Goal: Task Accomplishment & Management: Manage account settings

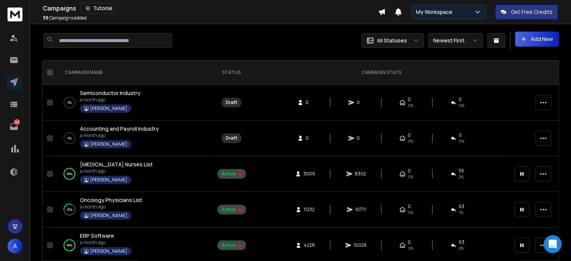
click at [452, 11] on p "My Workspace" at bounding box center [435, 12] width 39 height 8
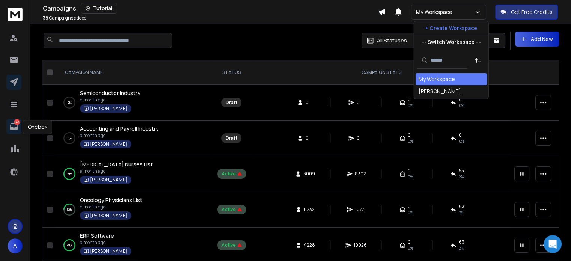
click at [11, 123] on icon at bounding box center [13, 126] width 9 height 9
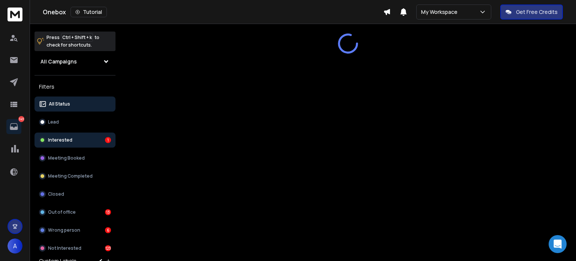
click at [80, 138] on button "Interested 1" at bounding box center [75, 139] width 81 height 15
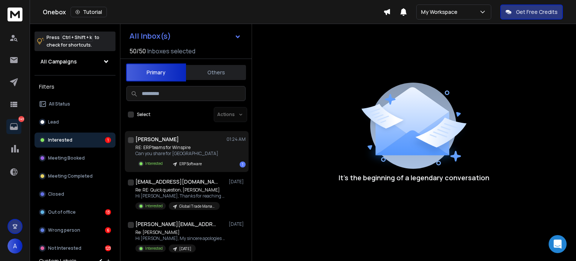
click at [181, 150] on p "RE: ERP teams for Winspire" at bounding box center [176, 147] width 83 height 6
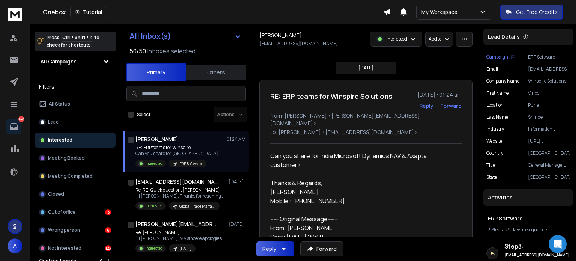
click at [213, 141] on div "Vinod Shinde 01:24 AM" at bounding box center [190, 139] width 110 height 8
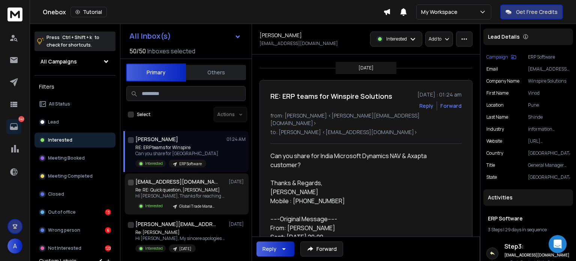
click at [193, 199] on div "Re: RE: Quick question, Patrick Hi Patrick, Thanks for reaching out—I Intereste…" at bounding box center [180, 198] width 90 height 23
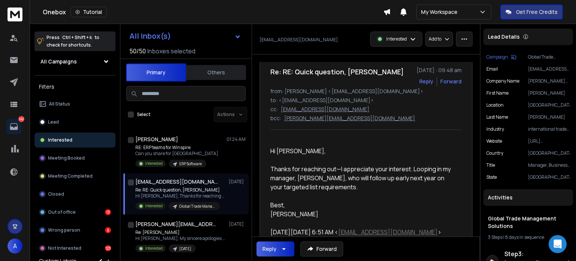
scroll to position [38, 0]
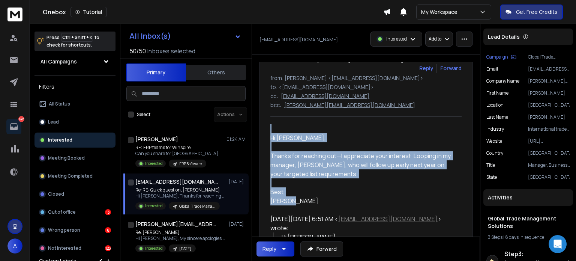
drag, startPoint x: 292, startPoint y: 198, endPoint x: 263, endPoint y: 131, distance: 73.1
drag, startPoint x: 302, startPoint y: 195, endPoint x: 301, endPoint y: 198, distance: 4.2
click at [302, 195] on div "Best, Jessica" at bounding box center [363, 196] width 185 height 18
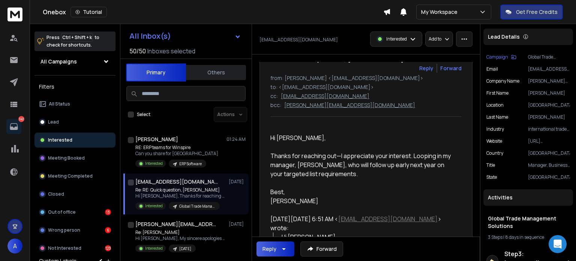
click at [296, 205] on div at bounding box center [363, 209] width 185 height 9
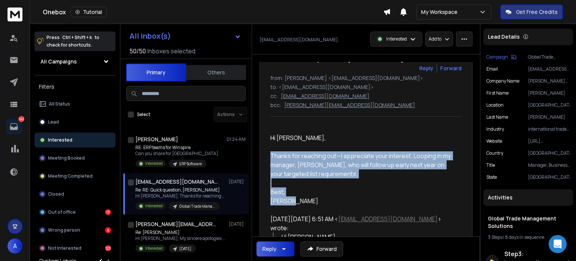
drag, startPoint x: 294, startPoint y: 201, endPoint x: 266, endPoint y: 156, distance: 52.7
copy div "Thanks for reaching out—I appreciate your interest. Looping in my manager, Sam,…"
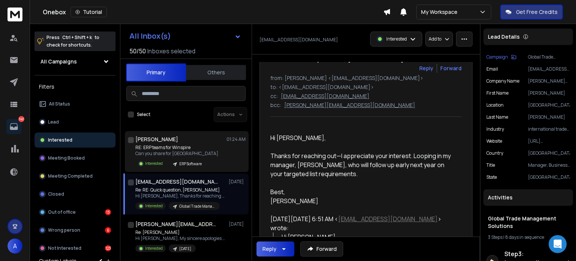
click at [185, 134] on div "Vinod Shinde 01:24 AM RE: ERP teams for Winspire Can you share for India Intere…" at bounding box center [187, 151] width 124 height 41
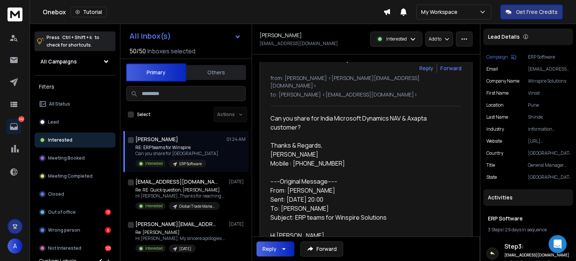
click at [277, 250] on div "Reply" at bounding box center [276, 248] width 26 height 9
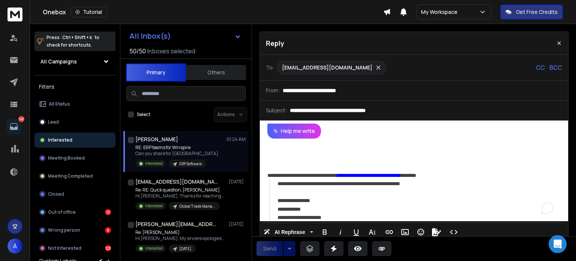
click at [538, 68] on p "CC" at bounding box center [540, 67] width 9 height 9
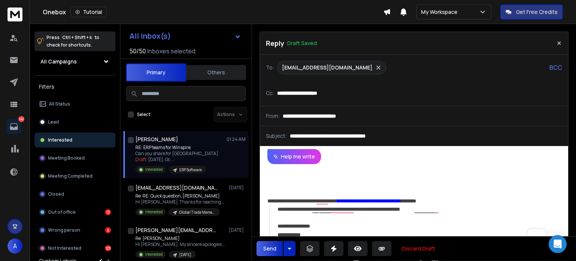
type input "**********"
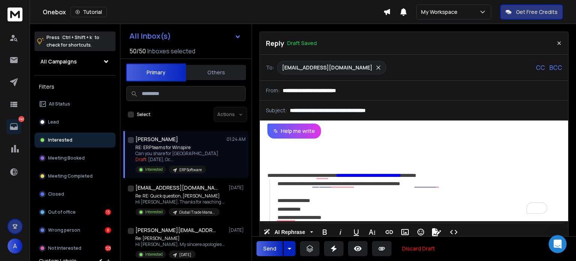
click at [307, 169] on div "**********" at bounding box center [414, 179] width 308 height 83
click at [467, 140] on div "**********" at bounding box center [414, 179] width 308 height 83
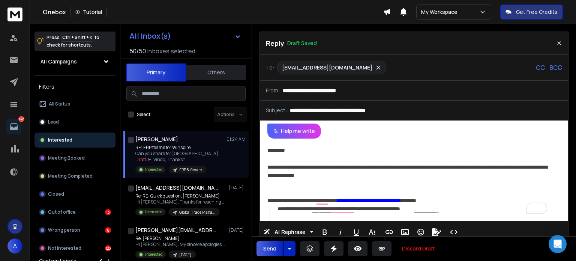
click at [342, 174] on div "**********" at bounding box center [408, 171] width 280 height 17
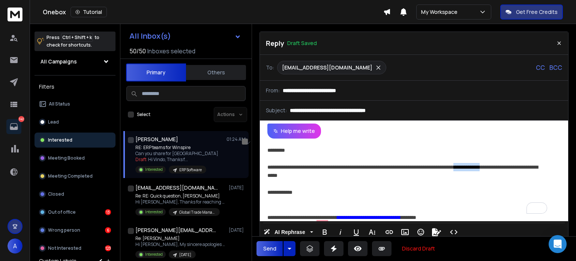
drag, startPoint x: 502, startPoint y: 168, endPoint x: 535, endPoint y: 167, distance: 32.6
click at [535, 167] on div "**********" at bounding box center [408, 180] width 280 height 34
click at [344, 176] on div "**********" at bounding box center [408, 180] width 280 height 34
click at [283, 192] on div "**********" at bounding box center [408, 180] width 280 height 34
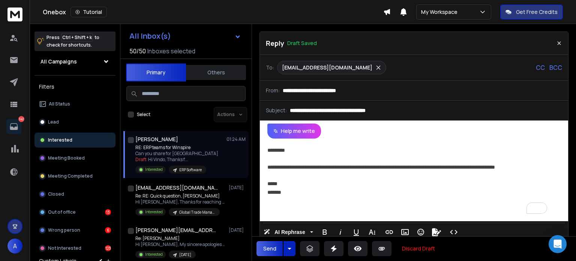
click at [389, 167] on div "**********" at bounding box center [408, 184] width 280 height 42
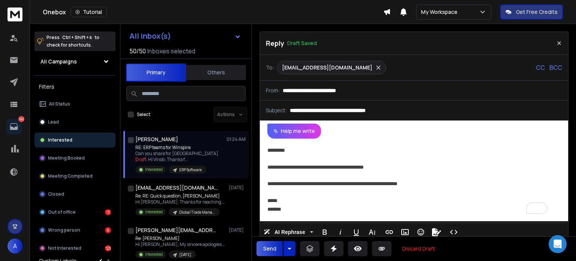
click at [550, 68] on p "BCC" at bounding box center [556, 67] width 13 height 9
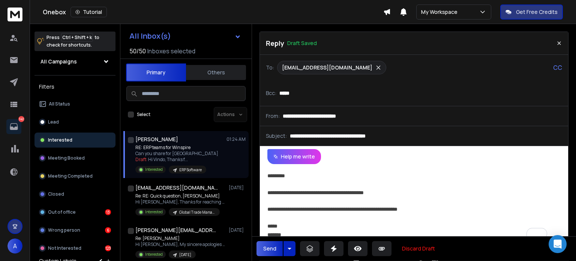
type input "**********"
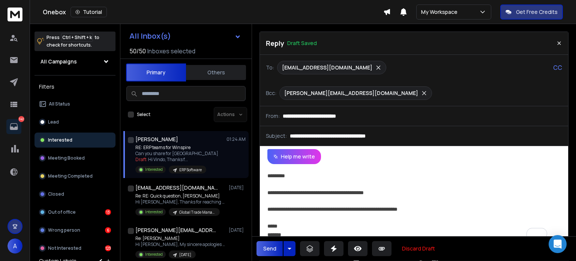
click at [553, 67] on p "CC" at bounding box center [557, 67] width 9 height 9
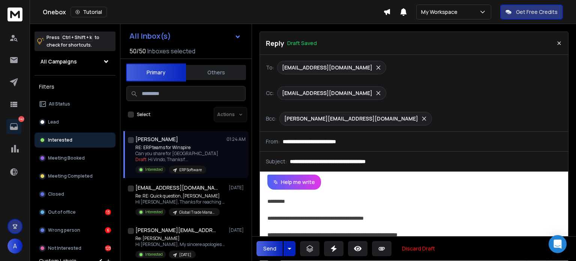
scroll to position [25, 0]
click at [288, 204] on div "**********" at bounding box center [410, 230] width 301 height 83
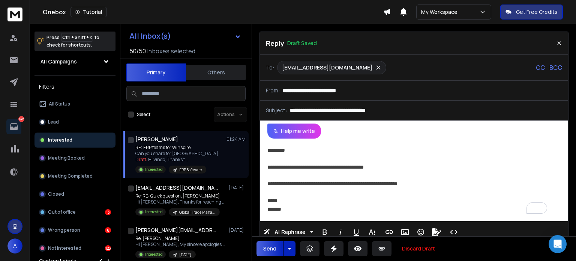
click at [288, 149] on div "*********" at bounding box center [408, 150] width 280 height 8
click at [275, 250] on button "Send" at bounding box center [270, 248] width 26 height 15
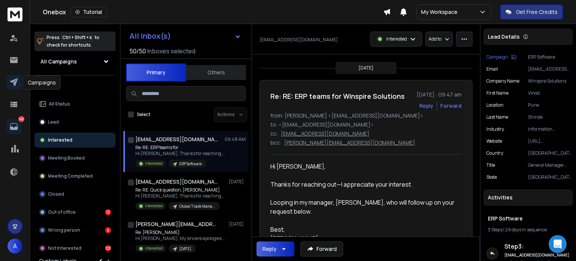
click at [18, 81] on link at bounding box center [13, 82] width 15 height 15
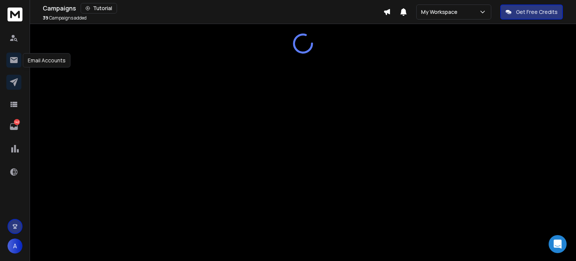
click at [15, 63] on icon at bounding box center [14, 60] width 8 height 6
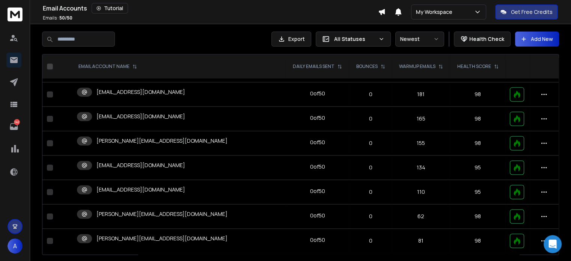
click at [51, 238] on button "button" at bounding box center [50, 241] width 6 height 6
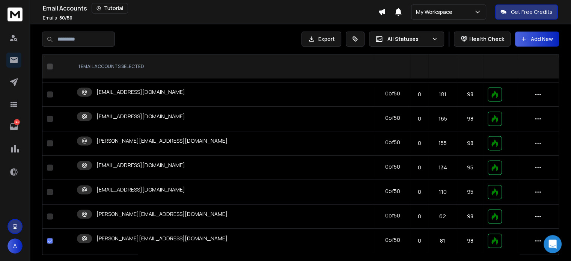
click at [50, 213] on button "button" at bounding box center [50, 216] width 6 height 6
click at [49, 189] on button "button" at bounding box center [50, 192] width 6 height 6
click at [50, 164] on button "button" at bounding box center [50, 167] width 6 height 6
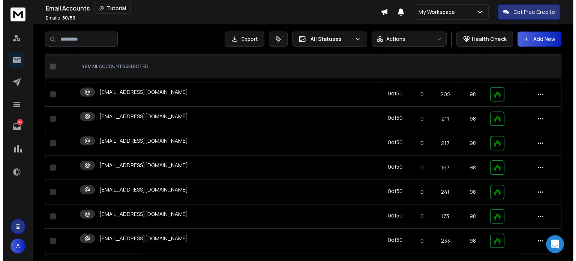
scroll to position [1013, 0]
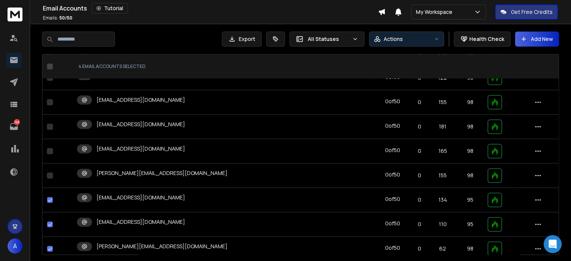
click at [426, 36] on div "Actions" at bounding box center [402, 39] width 57 height 8
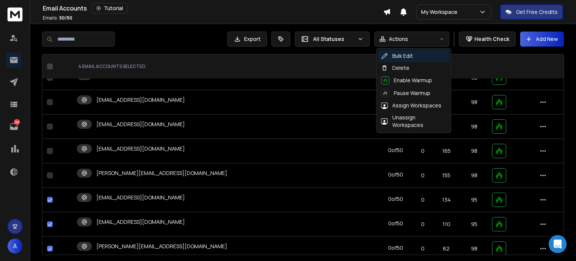
click at [415, 61] on div "Bulk Edit" at bounding box center [413, 56] width 71 height 12
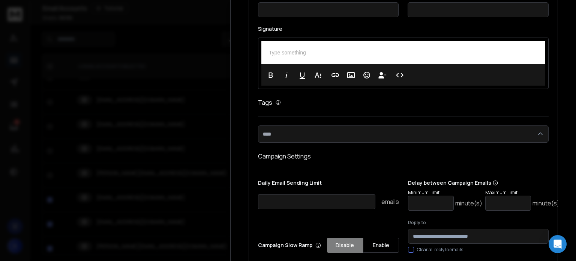
scroll to position [188, 0]
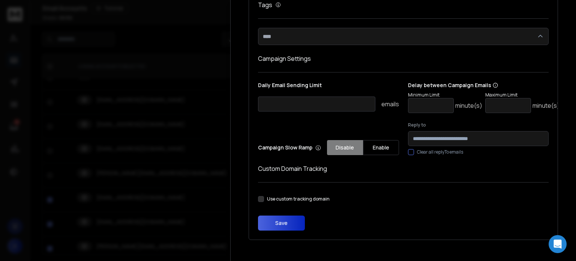
click at [310, 96] on input "number" at bounding box center [316, 103] width 117 height 15
type input "****"
click at [274, 219] on button "Save" at bounding box center [281, 222] width 47 height 15
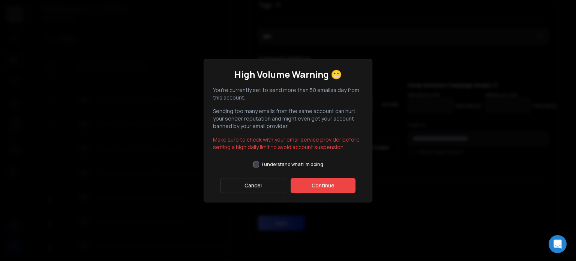
click at [284, 162] on label "I understand what I'm doing" at bounding box center [292, 164] width 61 height 6
click at [261, 167] on div "I understand what I'm doing" at bounding box center [288, 164] width 70 height 6
click at [259, 165] on button "I understand what I'm doing" at bounding box center [256, 164] width 6 height 6
click at [311, 183] on button "Continue" at bounding box center [323, 185] width 65 height 15
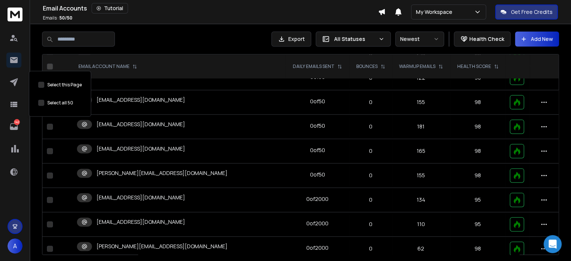
click at [44, 101] on button "Select this Page" at bounding box center [41, 103] width 6 height 6
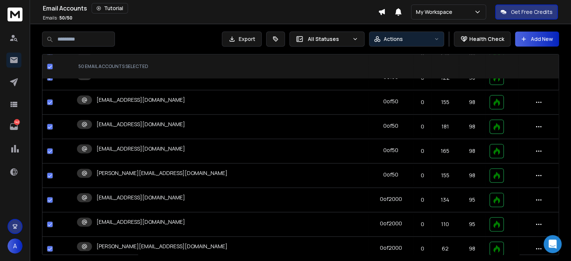
click at [407, 40] on div "Actions" at bounding box center [402, 39] width 57 height 8
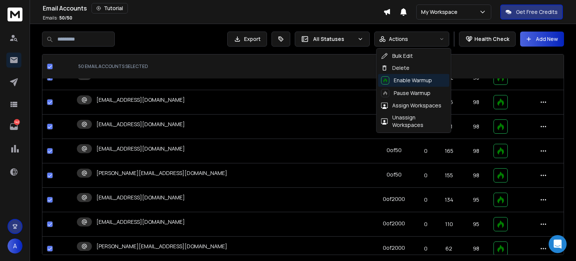
click at [411, 84] on div "Enable Warmup" at bounding box center [406, 80] width 51 height 8
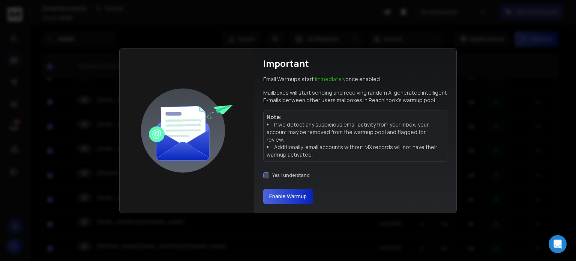
click at [281, 172] on label "Yes, I understand" at bounding box center [291, 175] width 38 height 6
click at [288, 189] on button "Enable Warmup" at bounding box center [288, 196] width 50 height 15
click at [264, 172] on button "Yes, I understand" at bounding box center [266, 175] width 6 height 6
click at [289, 198] on button "Enable Warmup" at bounding box center [288, 196] width 50 height 15
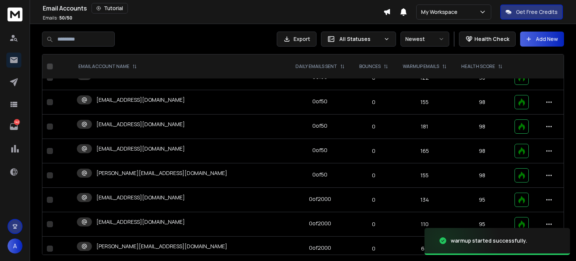
click at [425, 40] on button "Newest" at bounding box center [425, 39] width 49 height 15
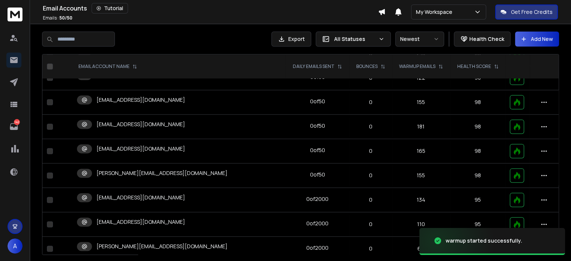
click at [47, 69] on th at bounding box center [57, 66] width 30 height 24
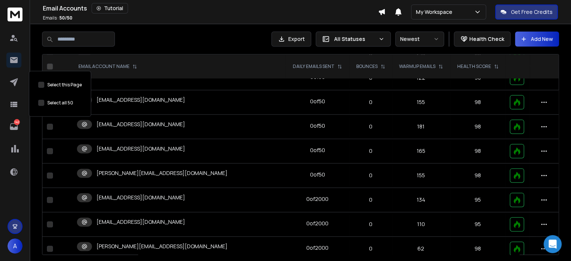
click at [48, 68] on button "Select this Page" at bounding box center [50, 66] width 6 height 6
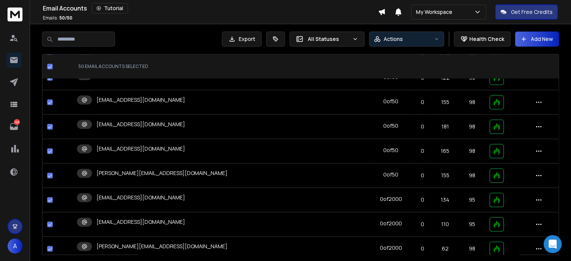
click at [400, 46] on button "Actions" at bounding box center [406, 39] width 75 height 15
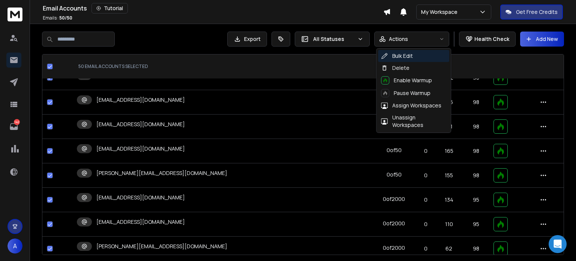
click at [403, 51] on div "Bulk Edit" at bounding box center [413, 56] width 71 height 12
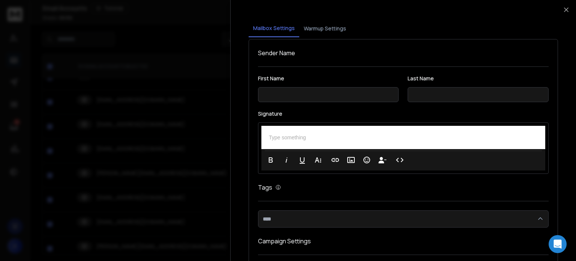
click at [334, 30] on button "Warmup Settings" at bounding box center [324, 28] width 51 height 17
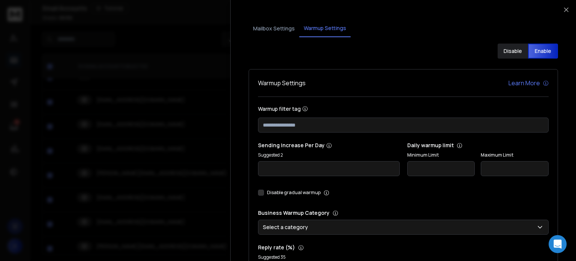
click at [490, 172] on input "number" at bounding box center [515, 168] width 68 height 15
drag, startPoint x: 490, startPoint y: 172, endPoint x: 503, endPoint y: 184, distance: 17.8
click at [503, 184] on form "Warmup Settings Learn More Warmup filter tag Sending Increase Per Day Suggested…" at bounding box center [403, 221] width 291 height 286
type input "**"
click at [263, 192] on button "Disable gradual warmup" at bounding box center [261, 192] width 6 height 6
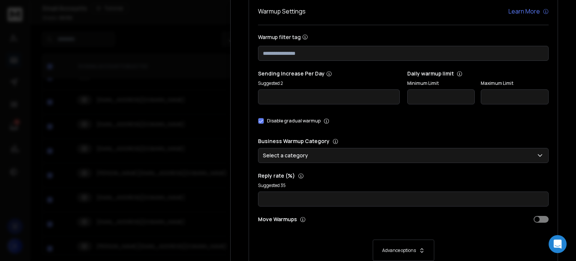
scroll to position [113, 0]
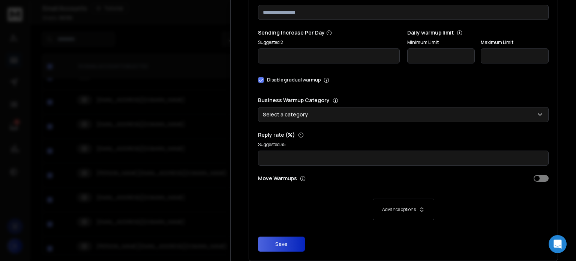
click at [313, 157] on input "number" at bounding box center [403, 157] width 291 height 15
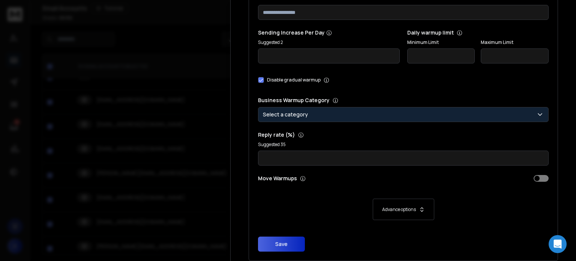
type input "**"
click at [349, 116] on div "Select a category" at bounding box center [403, 115] width 281 height 8
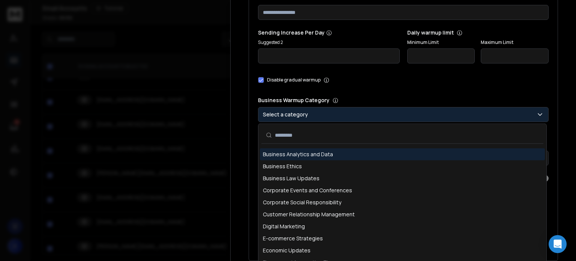
click at [349, 116] on div at bounding box center [288, 130] width 576 height 261
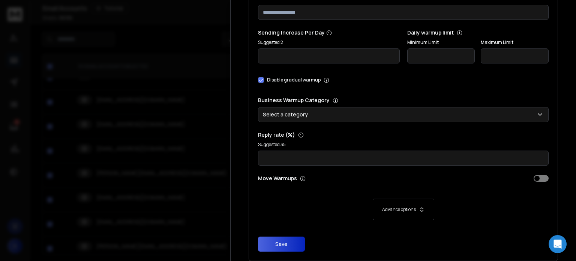
click at [538, 176] on button "button" at bounding box center [541, 178] width 15 height 7
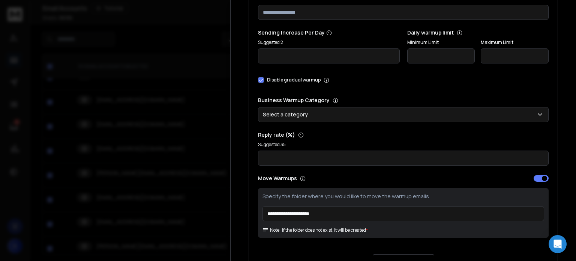
click at [538, 176] on button "button" at bounding box center [541, 178] width 15 height 7
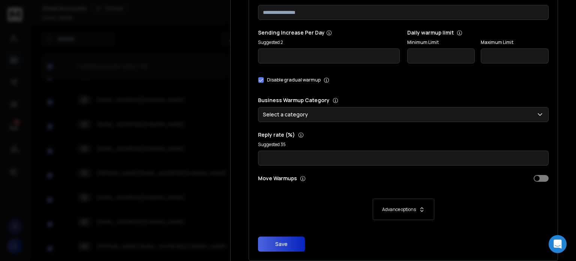
click at [403, 208] on p "Advance options" at bounding box center [399, 209] width 34 height 6
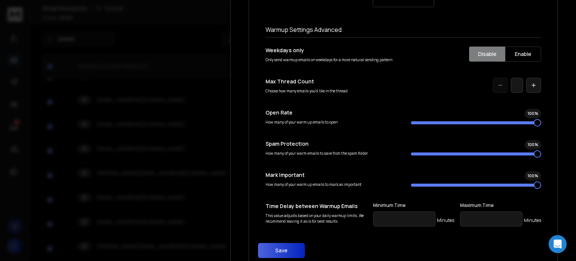
scroll to position [363, 0]
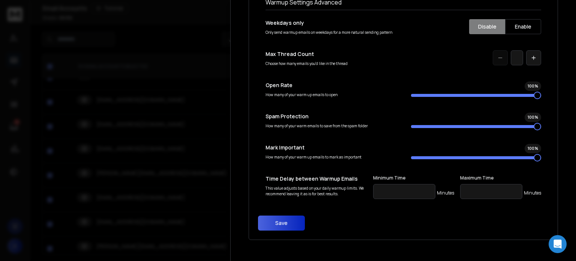
click at [295, 222] on button "Save" at bounding box center [281, 222] width 47 height 15
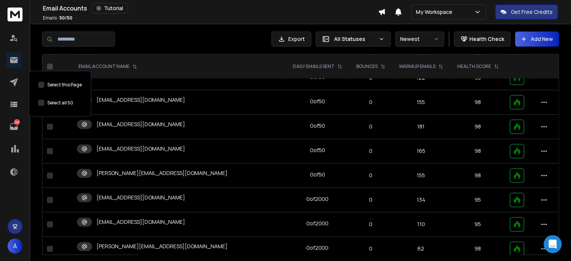
click at [50, 66] on button "Select this Page" at bounding box center [50, 66] width 6 height 6
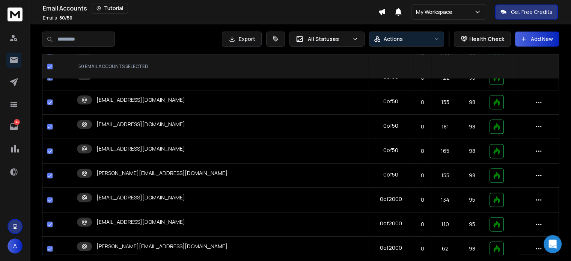
click at [402, 40] on p "Actions" at bounding box center [392, 39] width 19 height 8
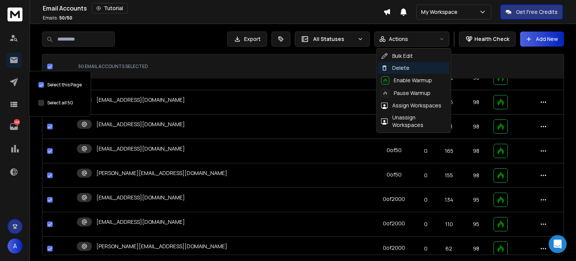
scroll to position [1045, 0]
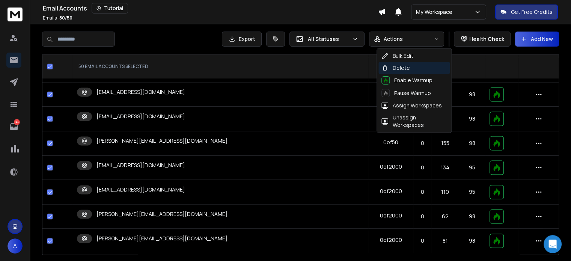
click at [51, 238] on button "button" at bounding box center [50, 241] width 6 height 6
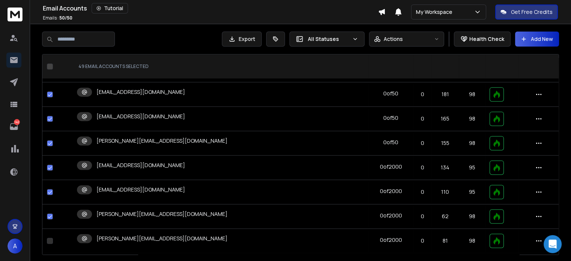
click at [53, 213] on div at bounding box center [60, 216] width 26 height 6
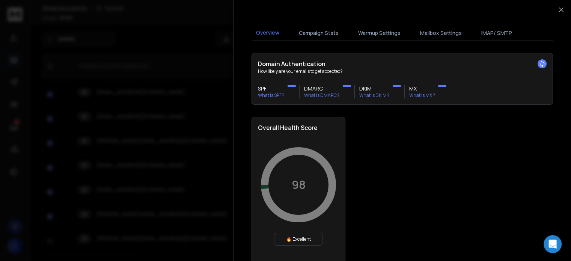
click at [47, 214] on div at bounding box center [285, 130] width 571 height 261
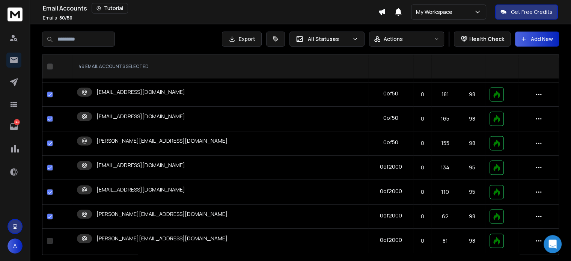
click at [48, 213] on button "button" at bounding box center [50, 216] width 6 height 6
click at [53, 189] on button "button" at bounding box center [50, 192] width 6 height 6
click at [50, 164] on button "button" at bounding box center [50, 167] width 6 height 6
click at [440, 33] on button "Actions" at bounding box center [406, 39] width 75 height 15
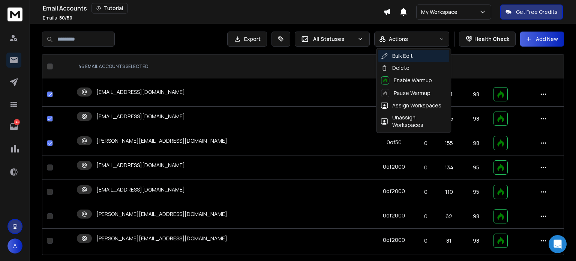
click at [422, 56] on div "Bulk Edit" at bounding box center [413, 56] width 71 height 12
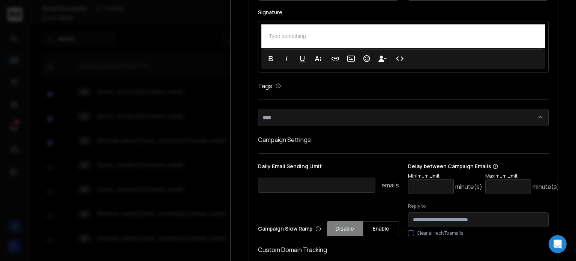
scroll to position [113, 0]
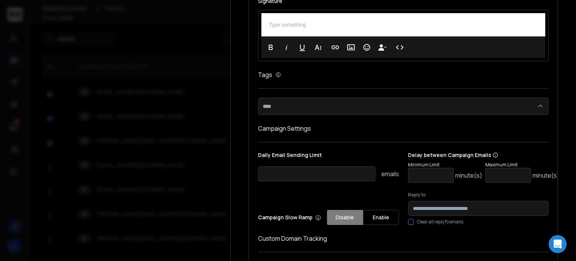
click at [318, 171] on input "number" at bounding box center [316, 173] width 117 height 15
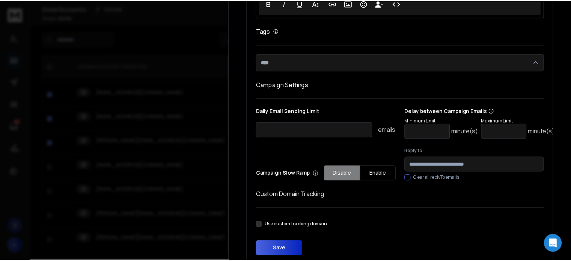
scroll to position [188, 0]
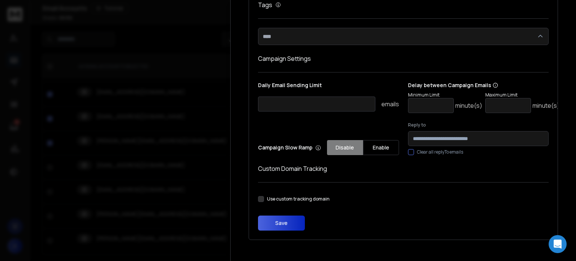
type input "**"
click at [297, 217] on button "Save" at bounding box center [281, 222] width 47 height 15
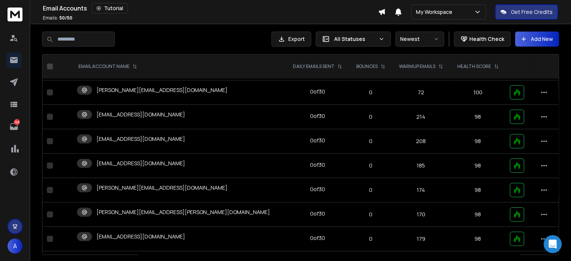
scroll to position [0, 0]
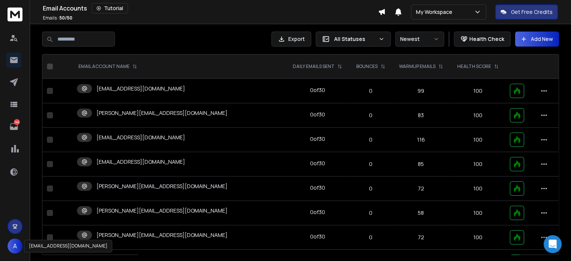
click at [15, 244] on span "A" at bounding box center [15, 245] width 15 height 15
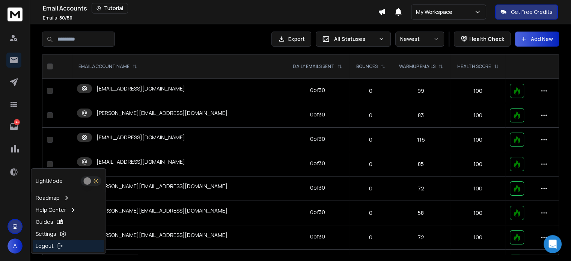
click at [49, 242] on p "Logout" at bounding box center [45, 246] width 18 height 8
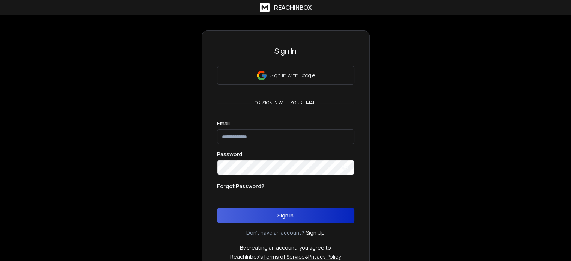
click at [239, 139] on input "email" at bounding box center [285, 136] width 137 height 15
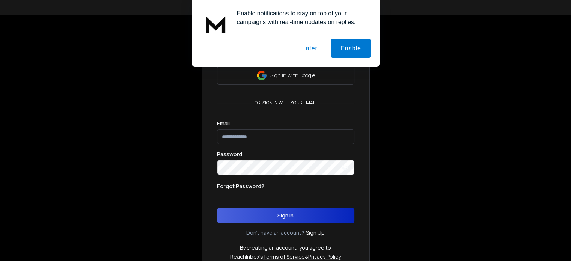
type input "**********"
click at [248, 180] on form "**********" at bounding box center [285, 172] width 137 height 102
click at [217, 208] on button "Sign In" at bounding box center [285, 215] width 137 height 15
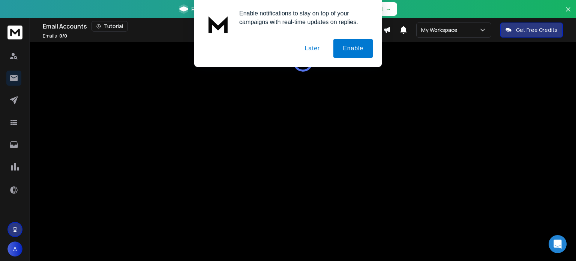
click at [315, 45] on button "Later" at bounding box center [312, 48] width 34 height 19
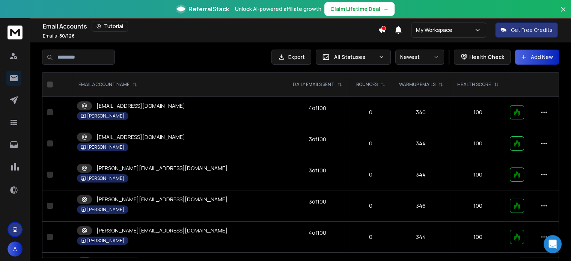
click at [562, 10] on icon "Close banner" at bounding box center [562, 9] width 7 height 7
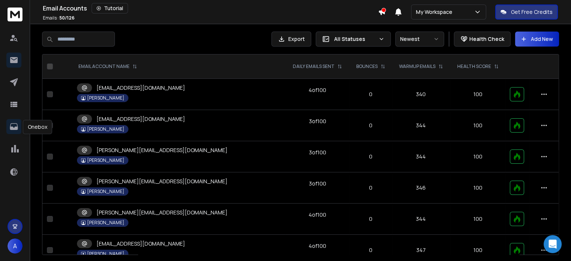
click at [9, 128] on icon at bounding box center [13, 126] width 9 height 9
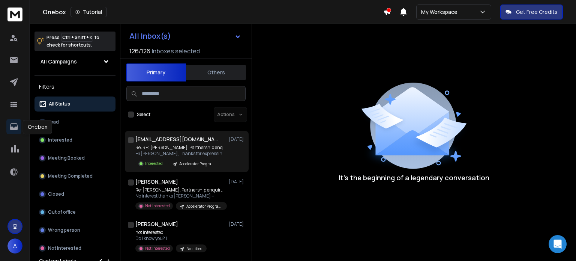
click at [147, 146] on p "Re: RE: Gregg, Partnership enquiry" at bounding box center [180, 147] width 90 height 6
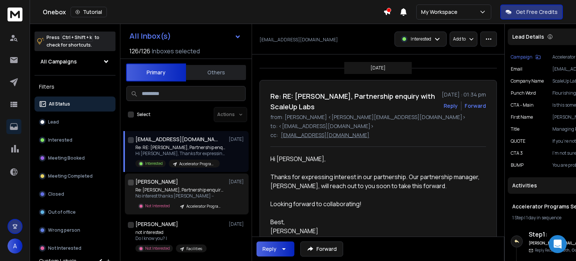
click at [209, 192] on p "Re: Pauline, Partnership enquiry with" at bounding box center [180, 190] width 90 height 6
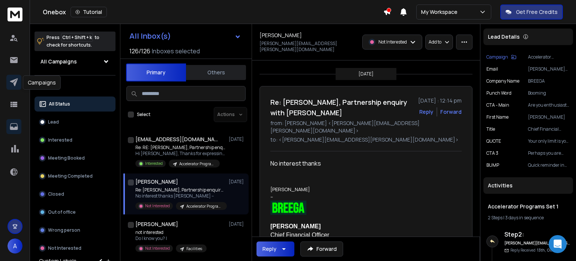
click at [16, 81] on icon at bounding box center [14, 82] width 8 height 8
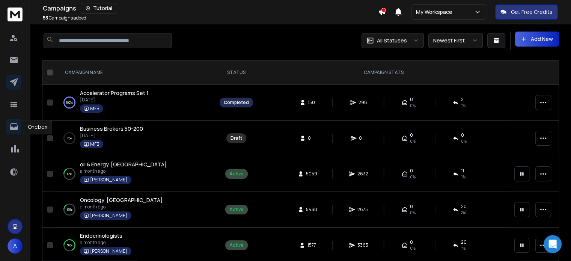
click at [14, 123] on icon at bounding box center [13, 126] width 9 height 9
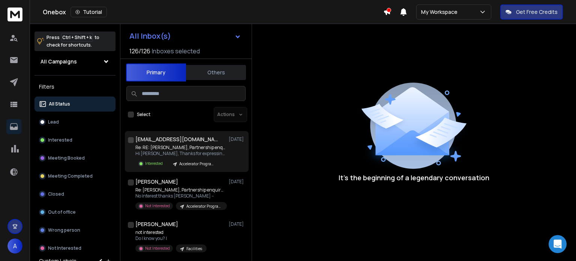
click at [207, 150] on p "Re: RE: Gregg, Partnership enquiry" at bounding box center [180, 147] width 90 height 6
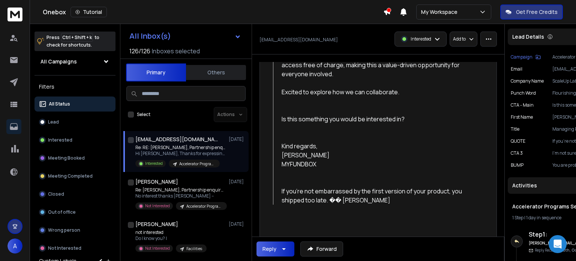
scroll to position [563, 0]
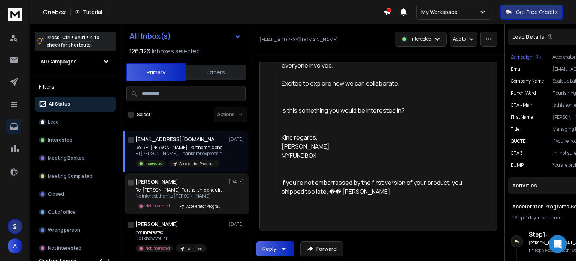
click at [205, 191] on p "Re: Pauline, Partnership enquiry with" at bounding box center [180, 190] width 90 height 6
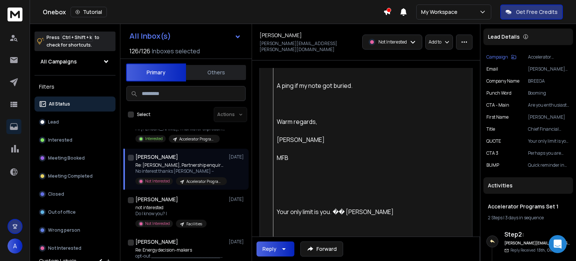
scroll to position [38, 0]
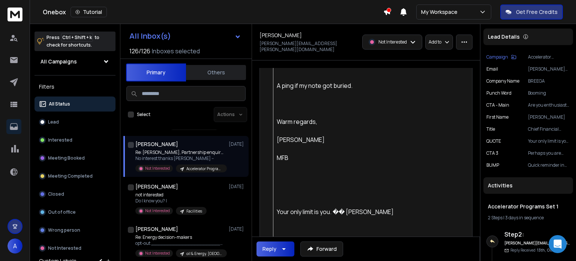
click at [181, 195] on p "not interested" at bounding box center [170, 195] width 71 height 6
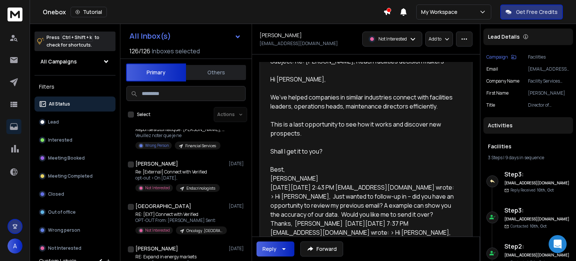
scroll to position [1126, 0]
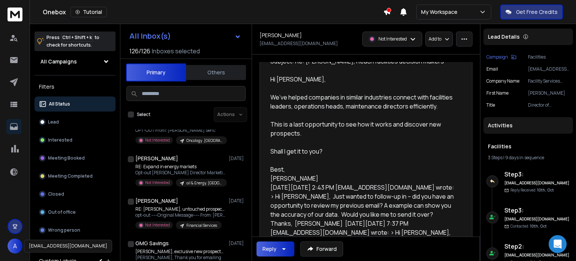
click at [11, 249] on span "A" at bounding box center [15, 245] width 15 height 15
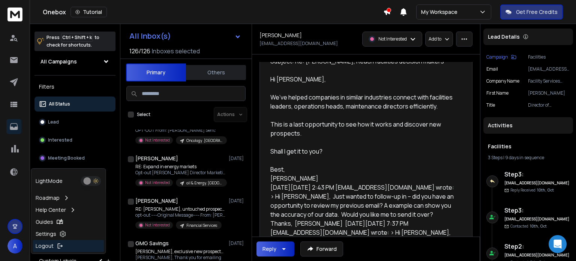
click at [44, 246] on p "Logout" at bounding box center [45, 246] width 18 height 8
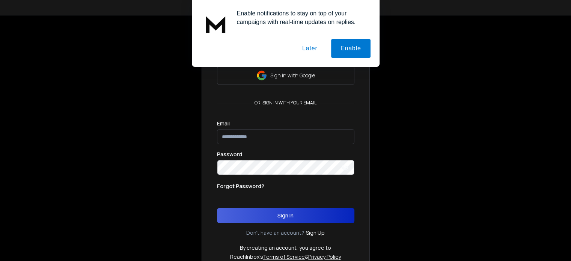
click at [300, 50] on button "Later" at bounding box center [310, 48] width 34 height 19
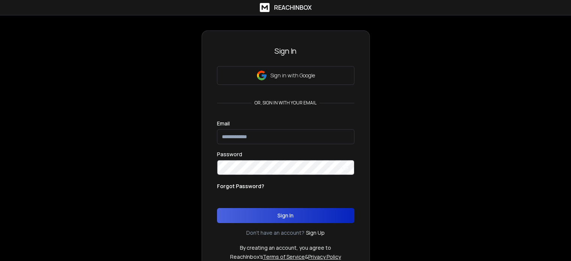
click at [284, 64] on div "Sign In" at bounding box center [285, 56] width 137 height 20
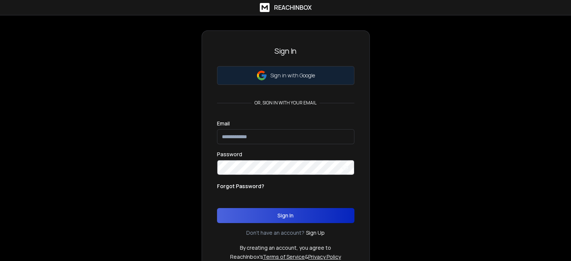
click at [278, 74] on p "Sign in with Google" at bounding box center [292, 76] width 45 height 8
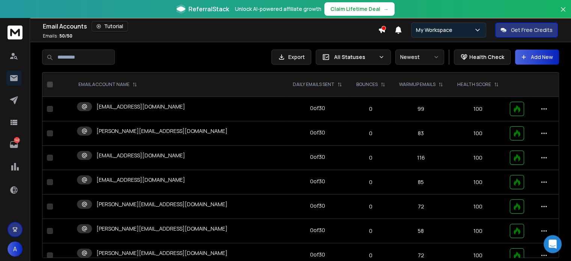
click at [452, 31] on p "My Workspace" at bounding box center [435, 30] width 39 height 8
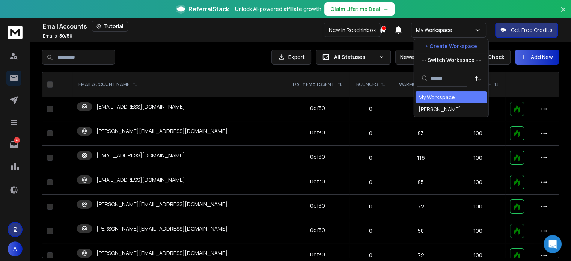
click at [355, 35] on div "New in ReachInbox" at bounding box center [351, 30] width 57 height 14
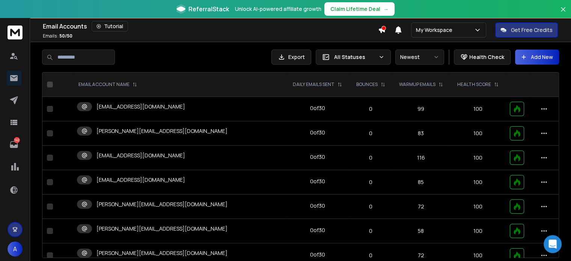
click at [562, 12] on icon "Close banner" at bounding box center [562, 9] width 7 height 7
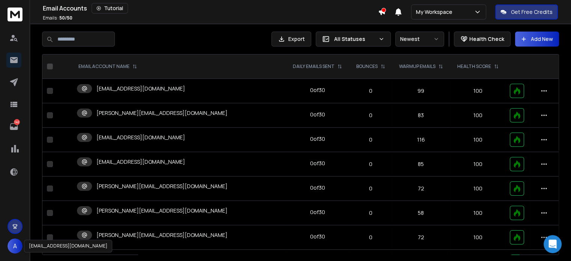
click at [11, 246] on span "A" at bounding box center [15, 245] width 15 height 15
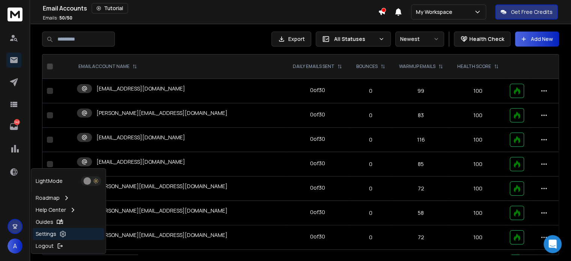
click at [41, 237] on p "Settings" at bounding box center [46, 234] width 21 height 8
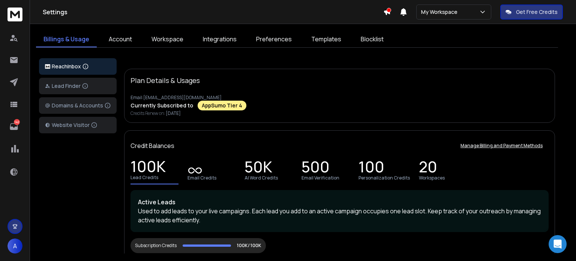
click at [126, 42] on link "Account" at bounding box center [120, 40] width 38 height 16
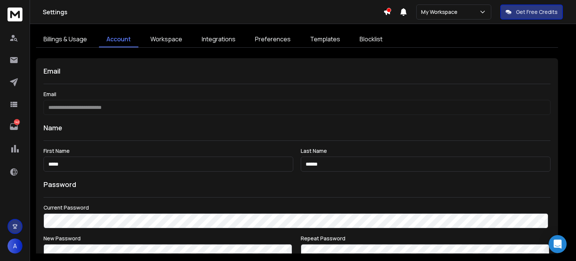
scroll to position [13, 0]
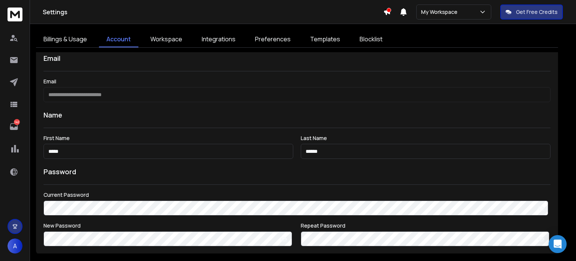
click at [179, 38] on link "Workspace" at bounding box center [166, 40] width 47 height 16
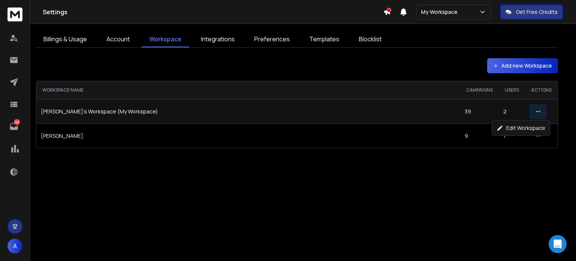
click at [537, 106] on button "button" at bounding box center [538, 111] width 17 height 15
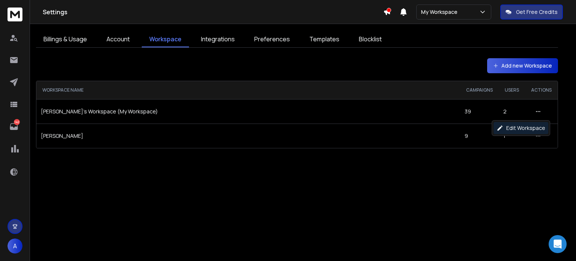
click at [531, 126] on p "Edit Workspace" at bounding box center [526, 128] width 39 height 8
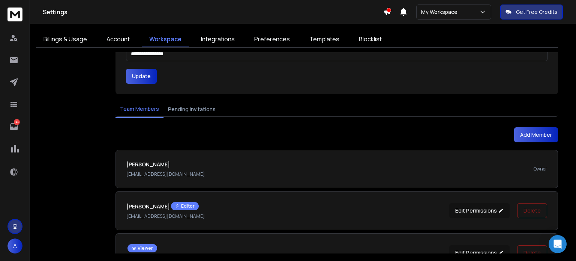
scroll to position [89, 0]
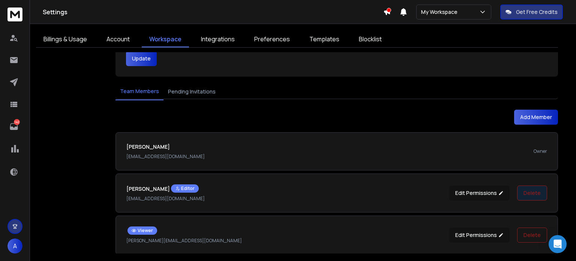
click at [531, 194] on button "Delete" at bounding box center [532, 192] width 30 height 15
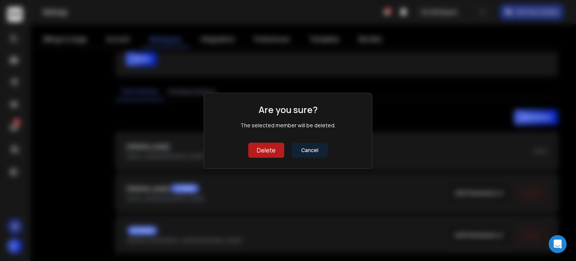
click at [264, 149] on button "Delete" at bounding box center [266, 150] width 36 height 15
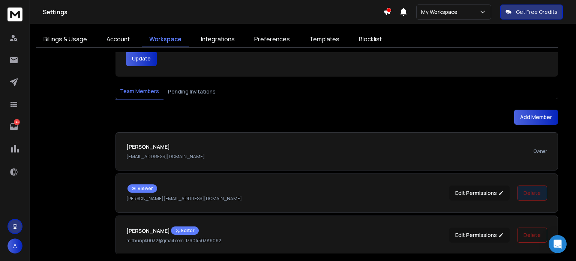
click at [534, 189] on button "Delete" at bounding box center [532, 192] width 30 height 15
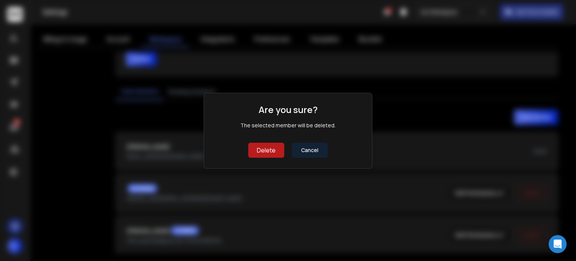
click at [278, 153] on button "Delete" at bounding box center [266, 150] width 36 height 15
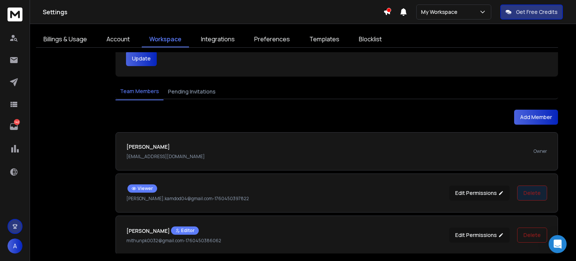
click at [532, 193] on button "Delete" at bounding box center [532, 192] width 30 height 15
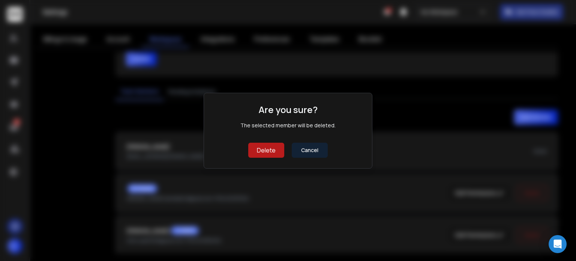
click at [275, 155] on button "Delete" at bounding box center [266, 150] width 36 height 15
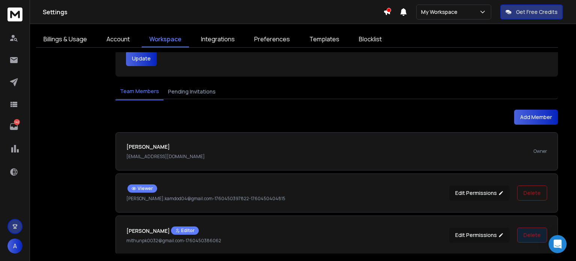
click at [530, 236] on button "Delete" at bounding box center [532, 234] width 30 height 15
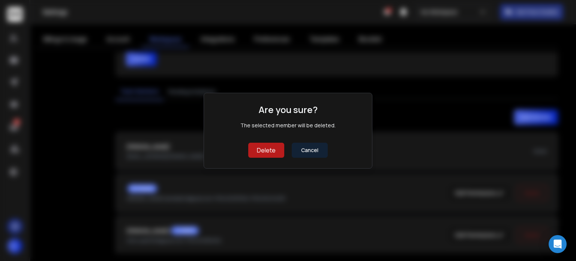
click at [260, 150] on button "Delete" at bounding box center [266, 150] width 36 height 15
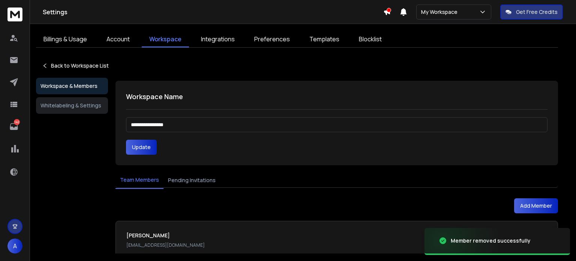
scroll to position [47, 0]
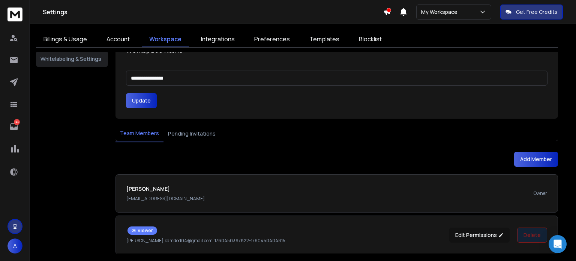
click at [529, 234] on button "Delete" at bounding box center [532, 234] width 30 height 15
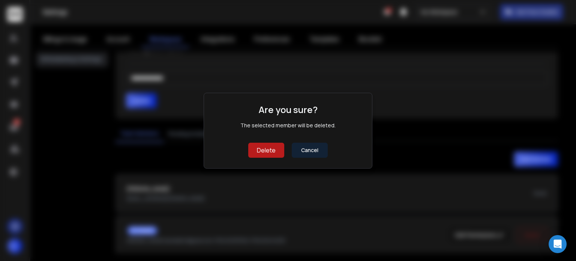
click at [267, 151] on button "Delete" at bounding box center [266, 150] width 36 height 15
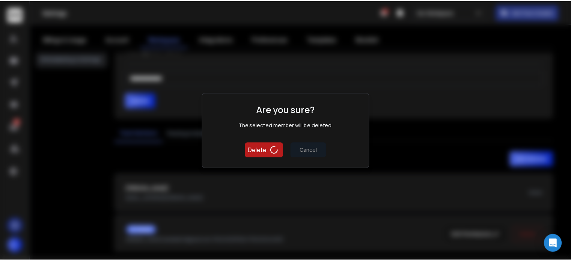
scroll to position [0, 0]
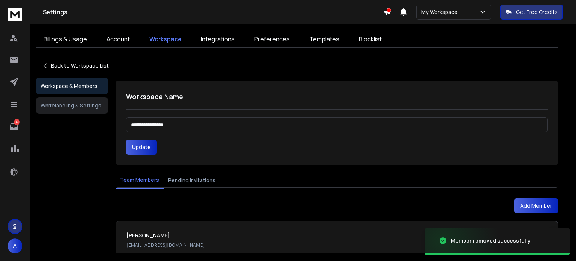
click at [170, 45] on div "**********" at bounding box center [297, 143] width 522 height 222
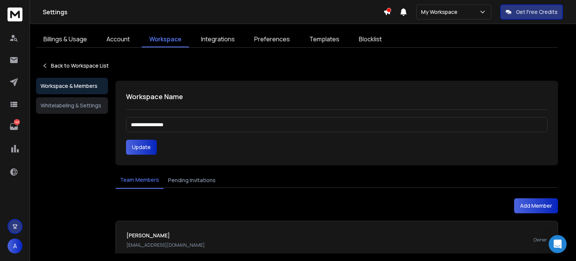
click at [170, 44] on link "Workspace" at bounding box center [165, 40] width 47 height 16
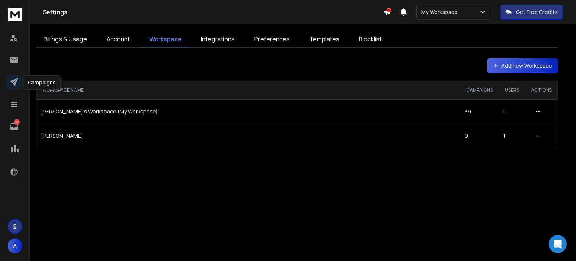
click at [12, 81] on icon at bounding box center [14, 82] width 8 height 8
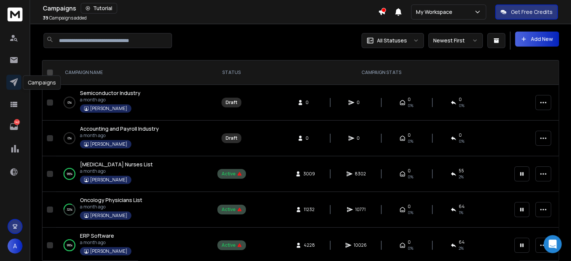
click at [15, 82] on icon at bounding box center [14, 82] width 8 height 8
click at [17, 60] on icon at bounding box center [14, 60] width 8 height 6
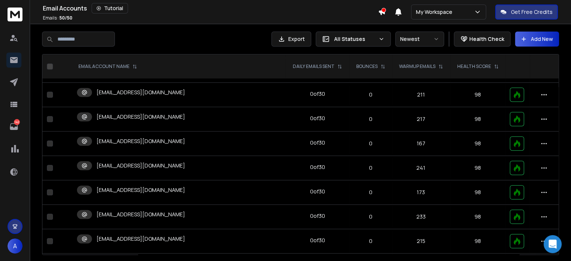
scroll to position [1045, 0]
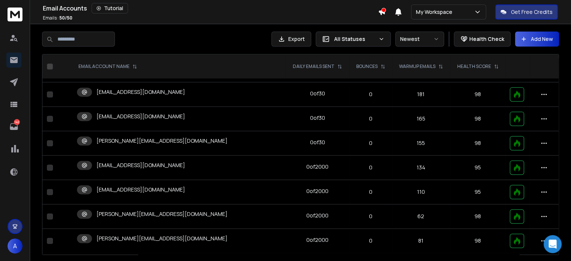
click at [433, 2] on div "Email Accounts Tutorial Emails : 50 / 50 My Workspace Get Free Credits" at bounding box center [285, 12] width 571 height 24
click at [434, 17] on button "My Workspace" at bounding box center [448, 12] width 75 height 15
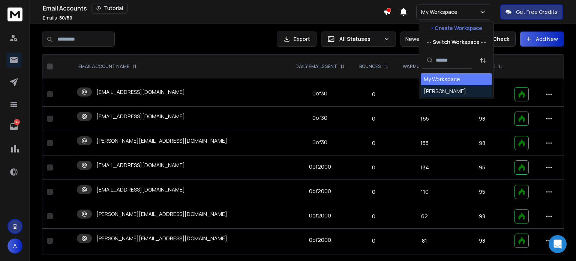
click at [462, 92] on div "[PERSON_NAME]" at bounding box center [456, 91] width 71 height 12
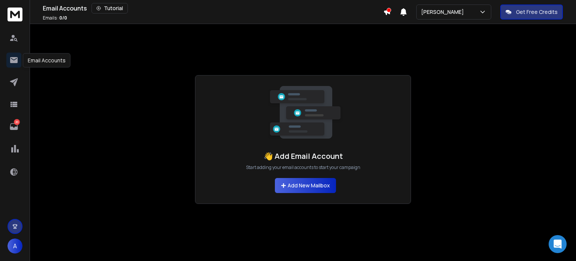
click at [15, 64] on icon at bounding box center [13, 60] width 9 height 9
click at [478, 21] on div "Email Accounts Tutorial Emails : 0 / 0 [PERSON_NAME] Get Free Credits" at bounding box center [288, 12] width 576 height 24
click at [477, 17] on button "[PERSON_NAME]" at bounding box center [453, 12] width 75 height 15
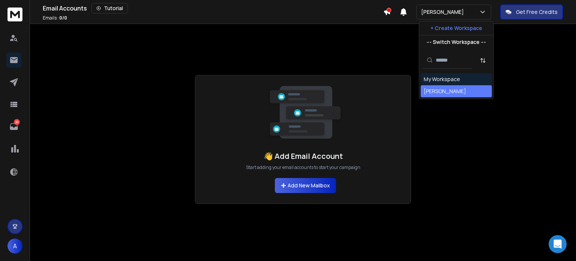
click at [457, 83] on div "My Workspace" at bounding box center [456, 79] width 71 height 12
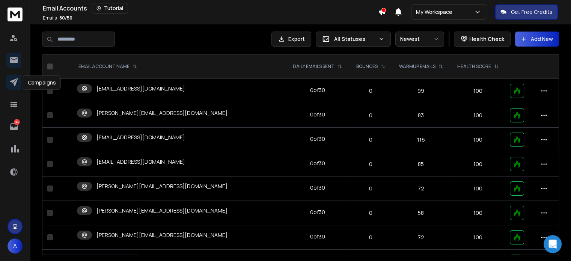
click at [18, 83] on icon at bounding box center [13, 82] width 9 height 9
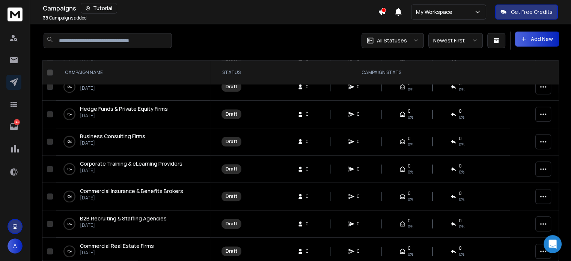
scroll to position [968, 0]
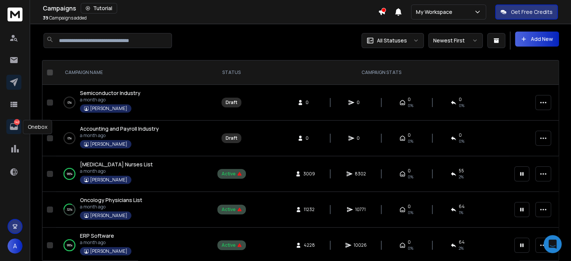
click at [20, 125] on link "142" at bounding box center [13, 126] width 15 height 15
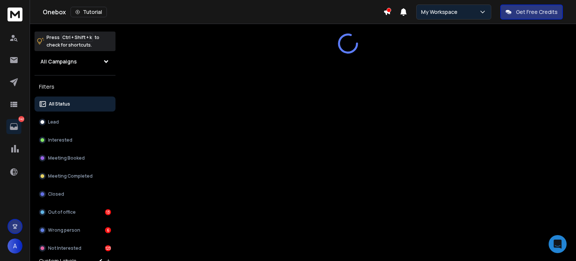
click at [430, 15] on p "My Workspace" at bounding box center [440, 12] width 39 height 8
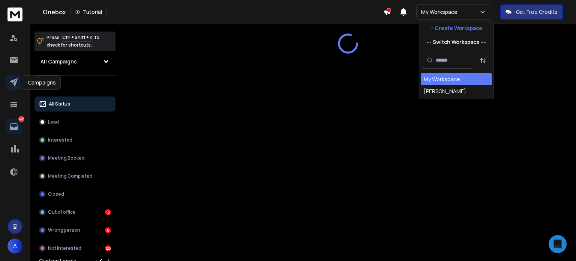
click at [15, 82] on icon at bounding box center [14, 82] width 8 height 8
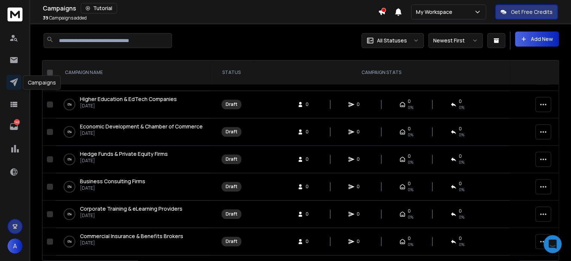
scroll to position [938, 0]
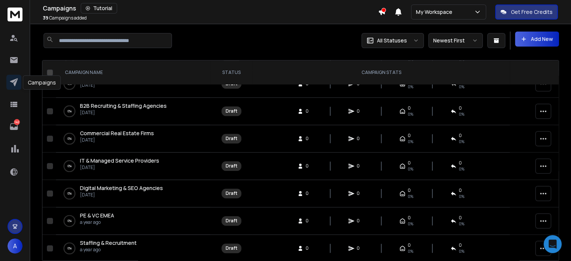
click at [523, 42] on button "Add New" at bounding box center [537, 39] width 44 height 15
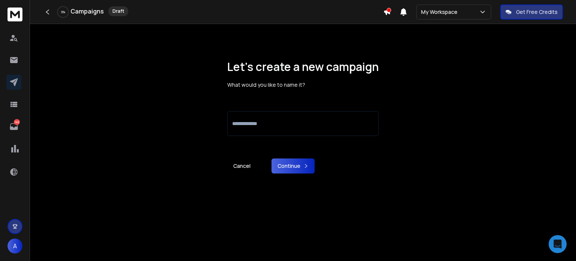
click at [297, 124] on input at bounding box center [303, 123] width 152 height 25
type input "**********"
click at [272, 158] on button "Continue" at bounding box center [293, 165] width 43 height 15
